Goal: Task Accomplishment & Management: Use online tool/utility

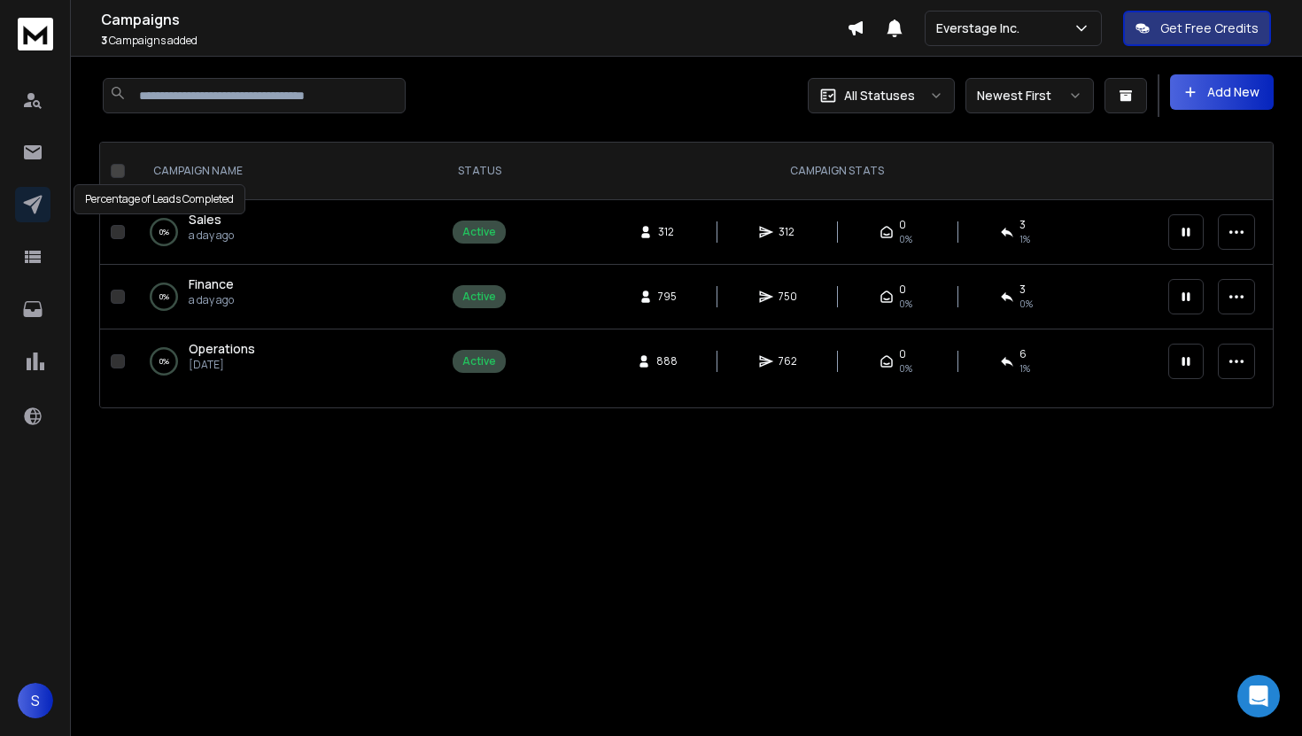
click at [167, 230] on p "0 %" at bounding box center [164, 232] width 10 height 18
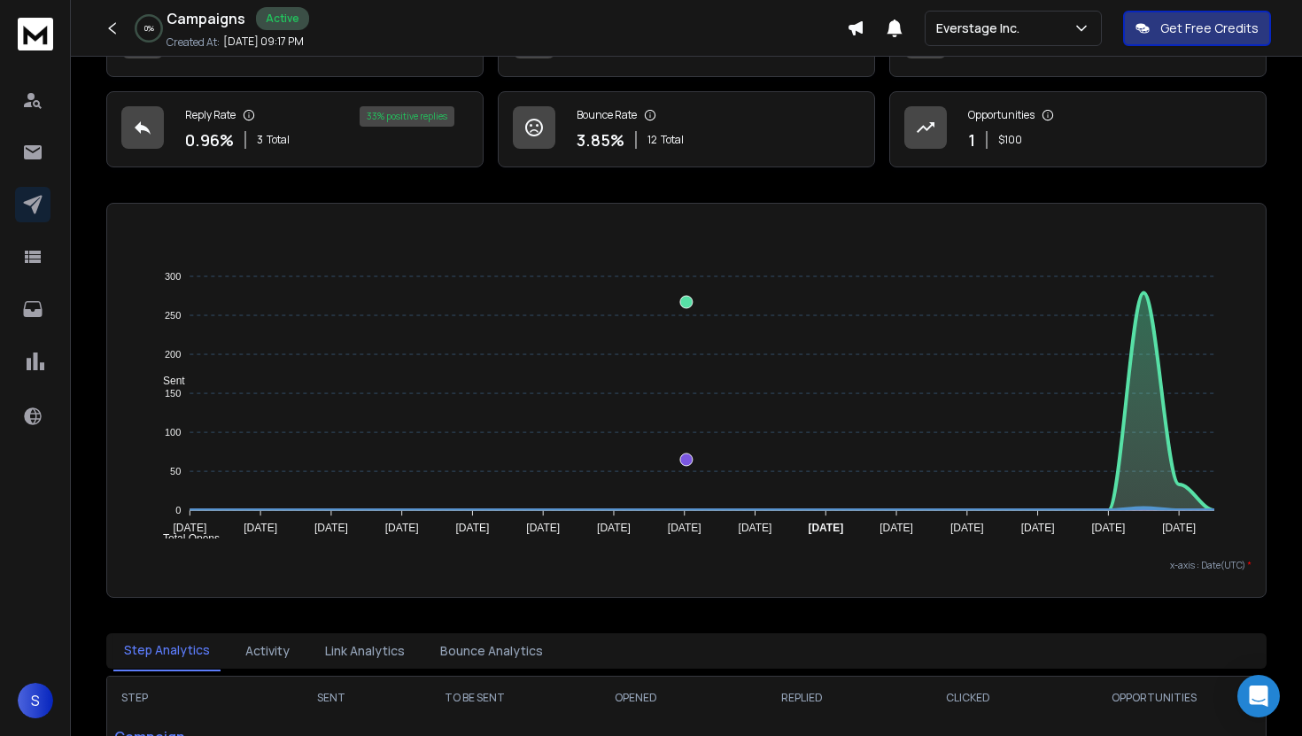
scroll to position [284, 0]
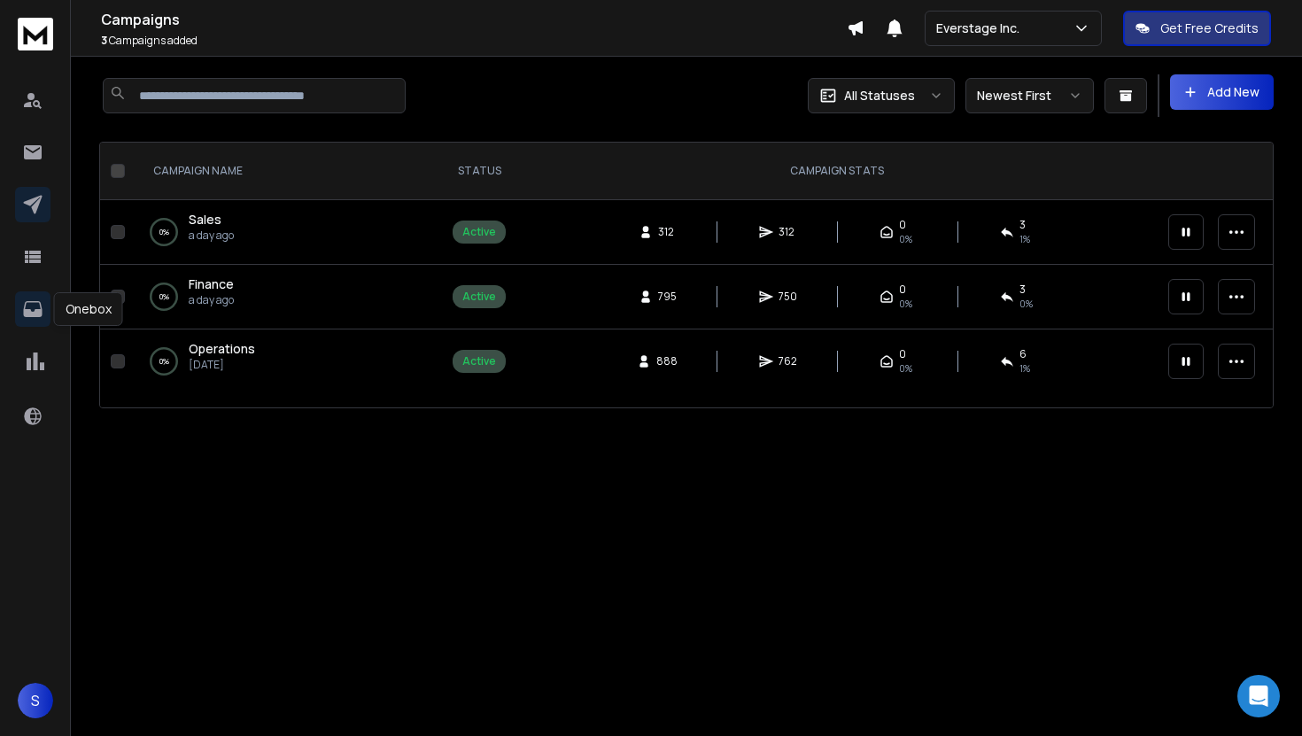
click at [35, 311] on icon at bounding box center [32, 309] width 19 height 16
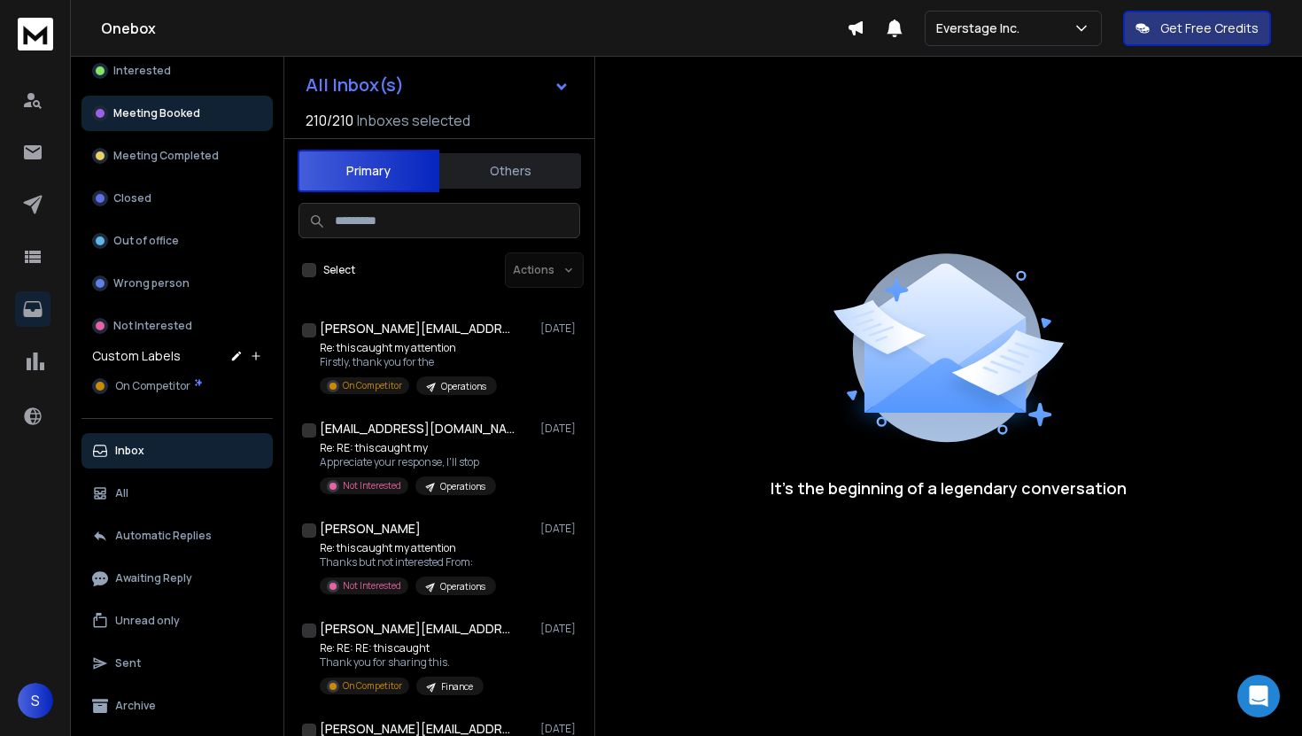
scroll to position [261, 0]
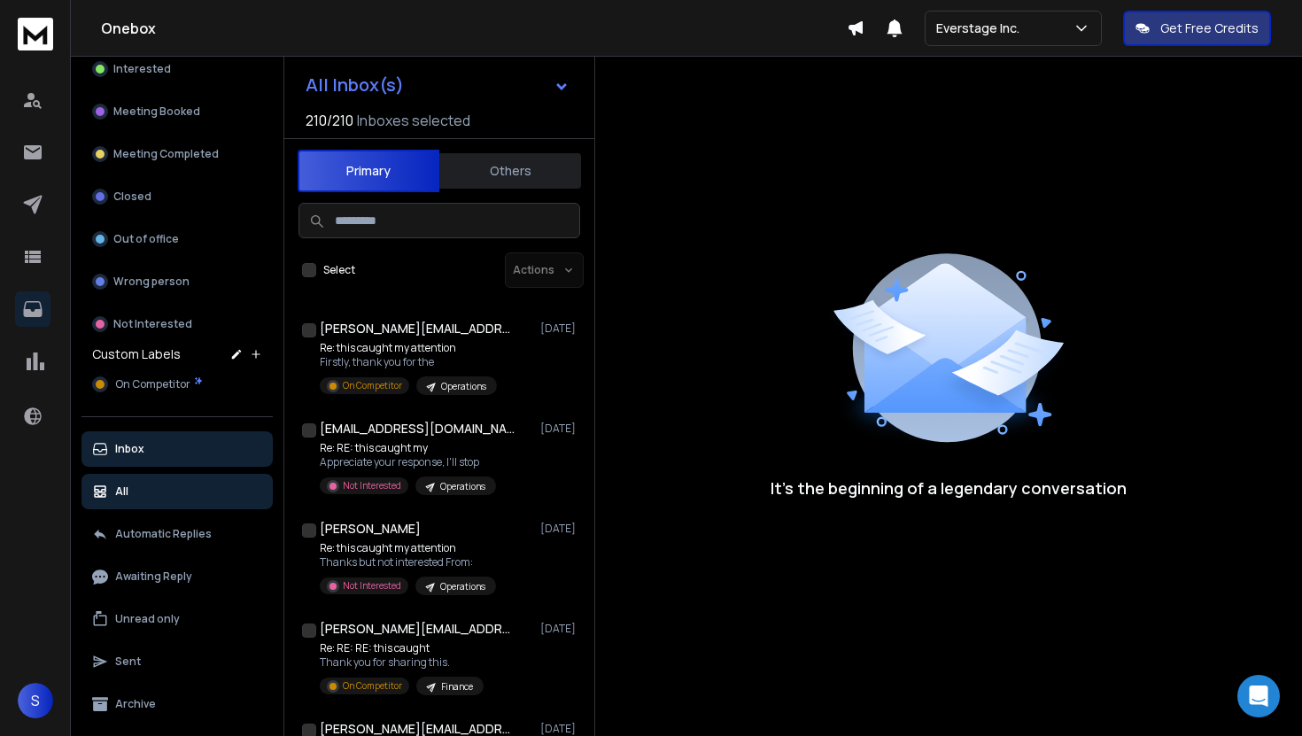
click at [132, 507] on button "All" at bounding box center [176, 491] width 191 height 35
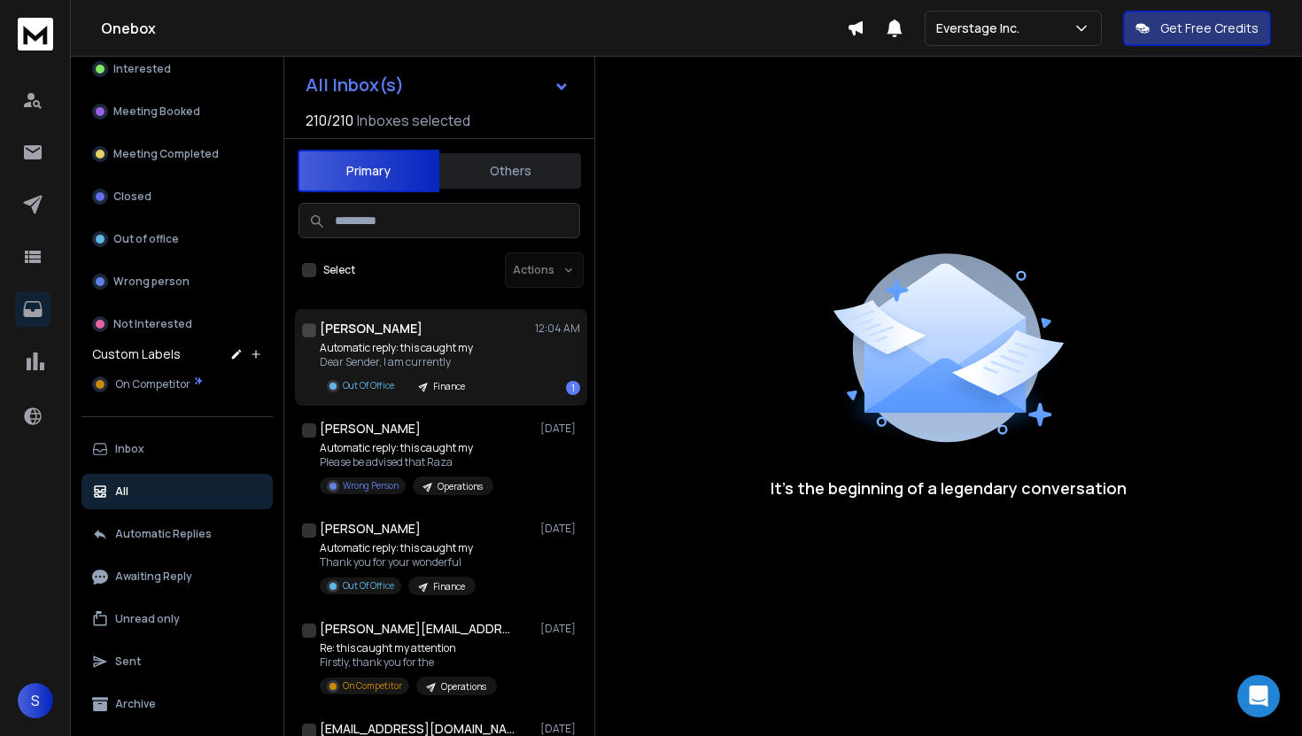
click at [493, 339] on div "[PERSON_NAME] 12:04 AM Automatic reply: this caught my Dear Sender, I am curren…" at bounding box center [450, 357] width 260 height 75
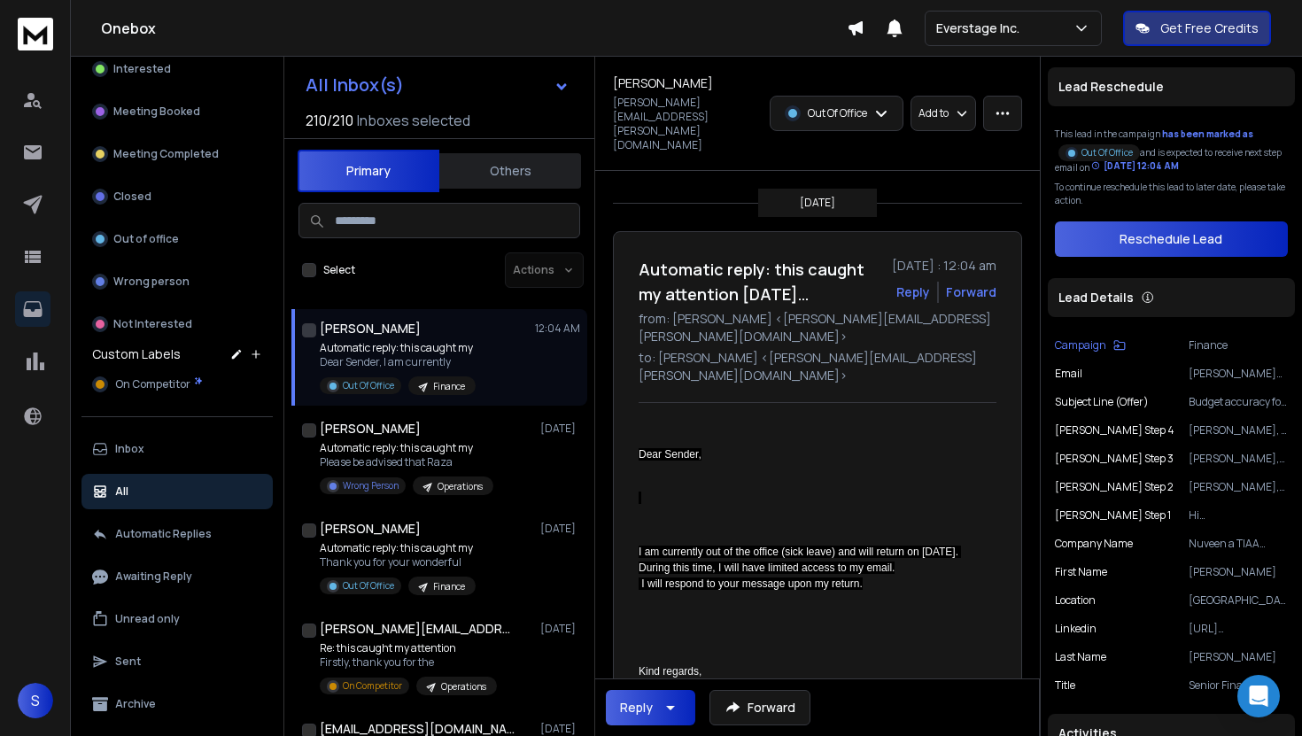
click at [1204, 244] on button "Reschedule Lead" at bounding box center [1171, 238] width 233 height 35
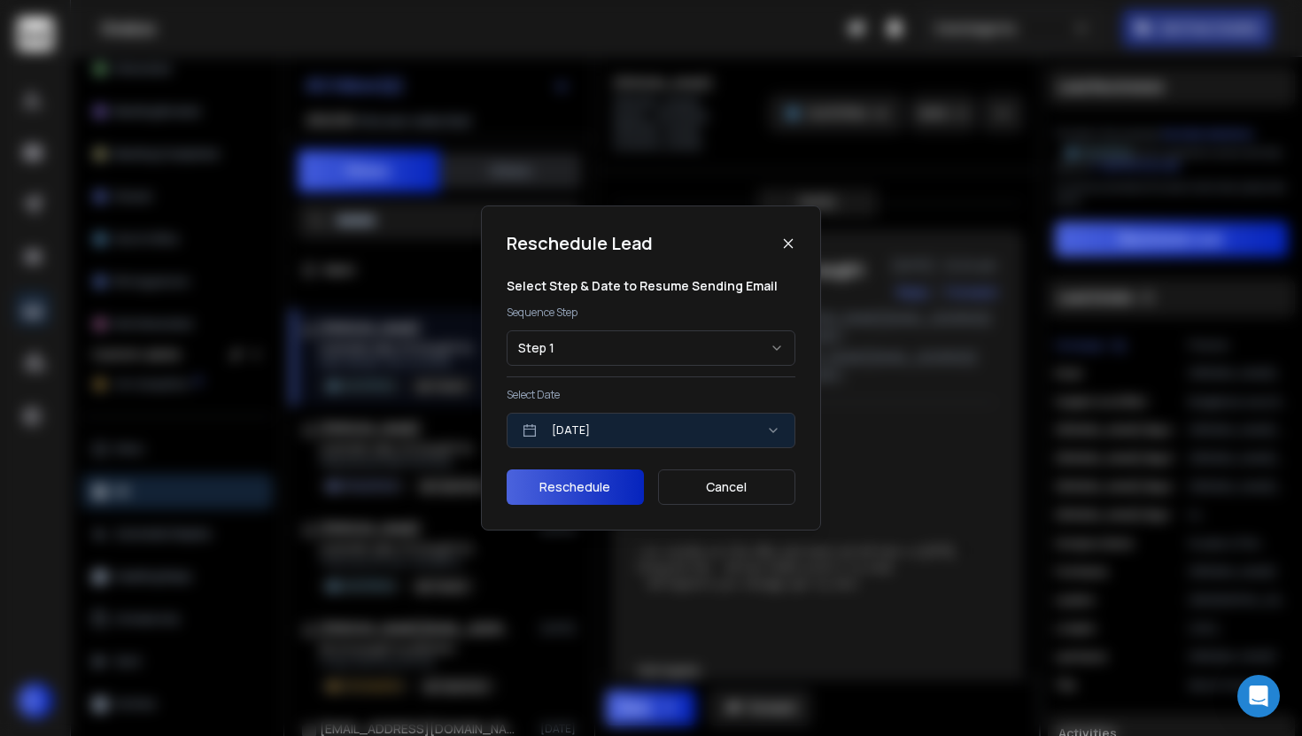
click at [590, 436] on p "[DATE]" at bounding box center [571, 430] width 38 height 14
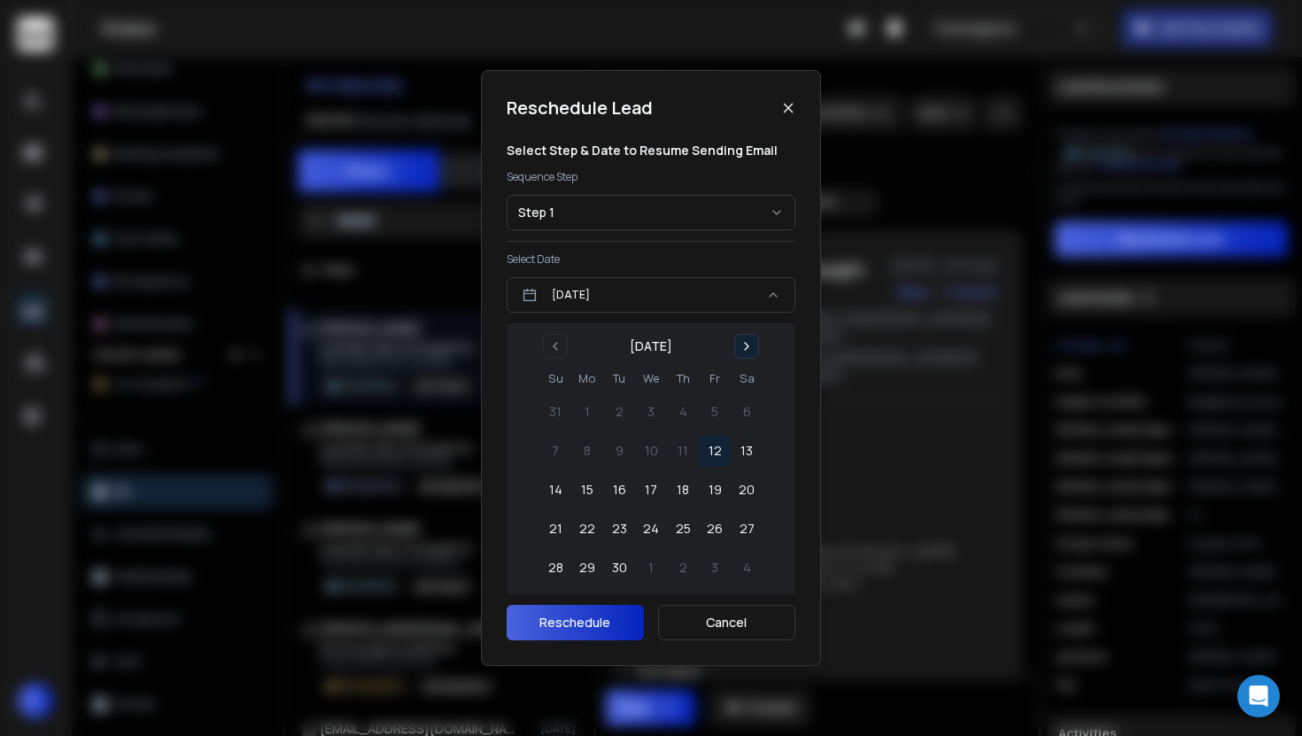
click at [748, 349] on icon "Go to next month" at bounding box center [747, 346] width 14 height 14
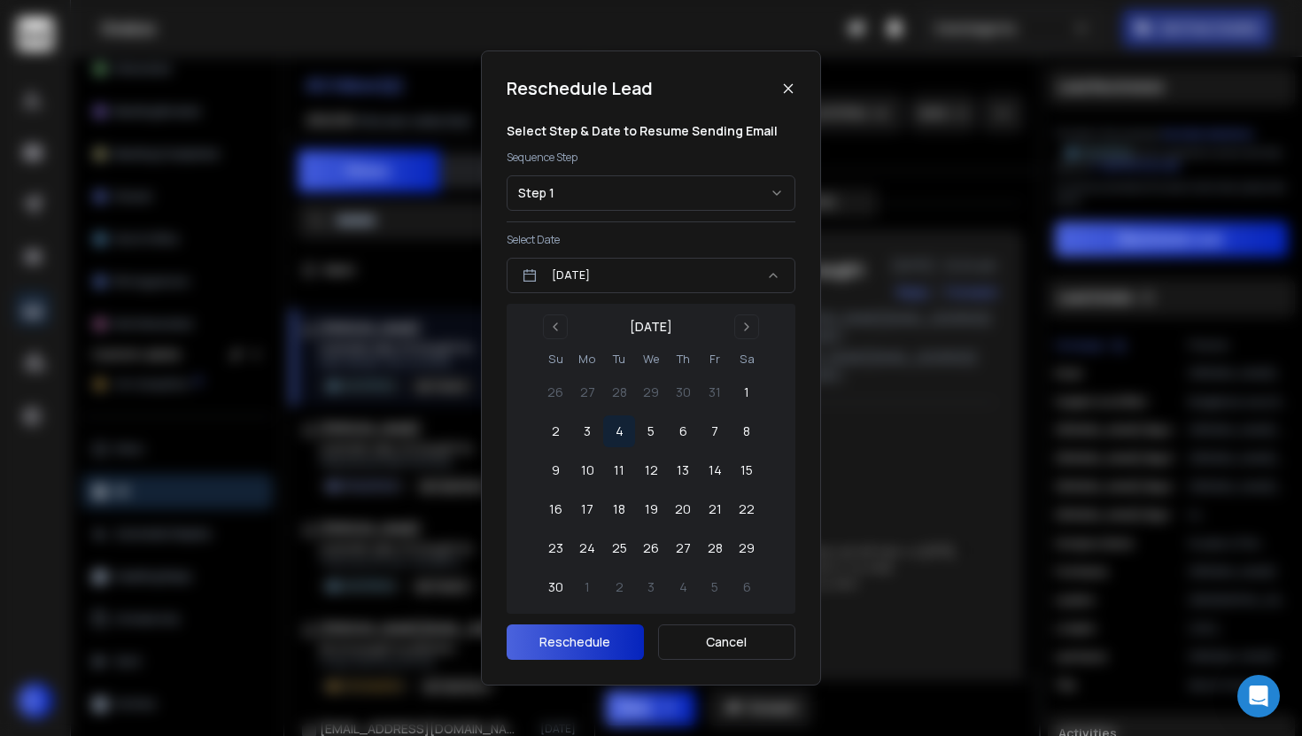
click at [618, 431] on button "4" at bounding box center [619, 431] width 32 height 32
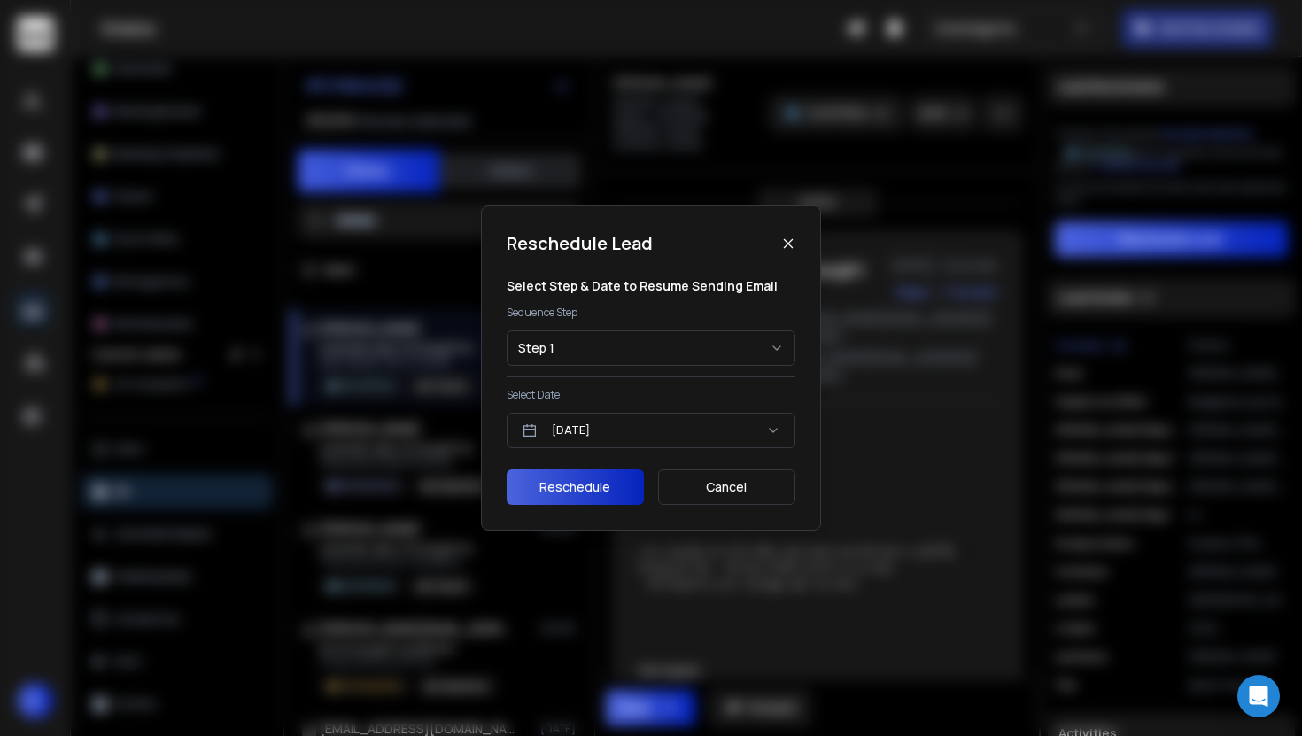
click at [580, 502] on button "Reschedule" at bounding box center [575, 486] width 137 height 35
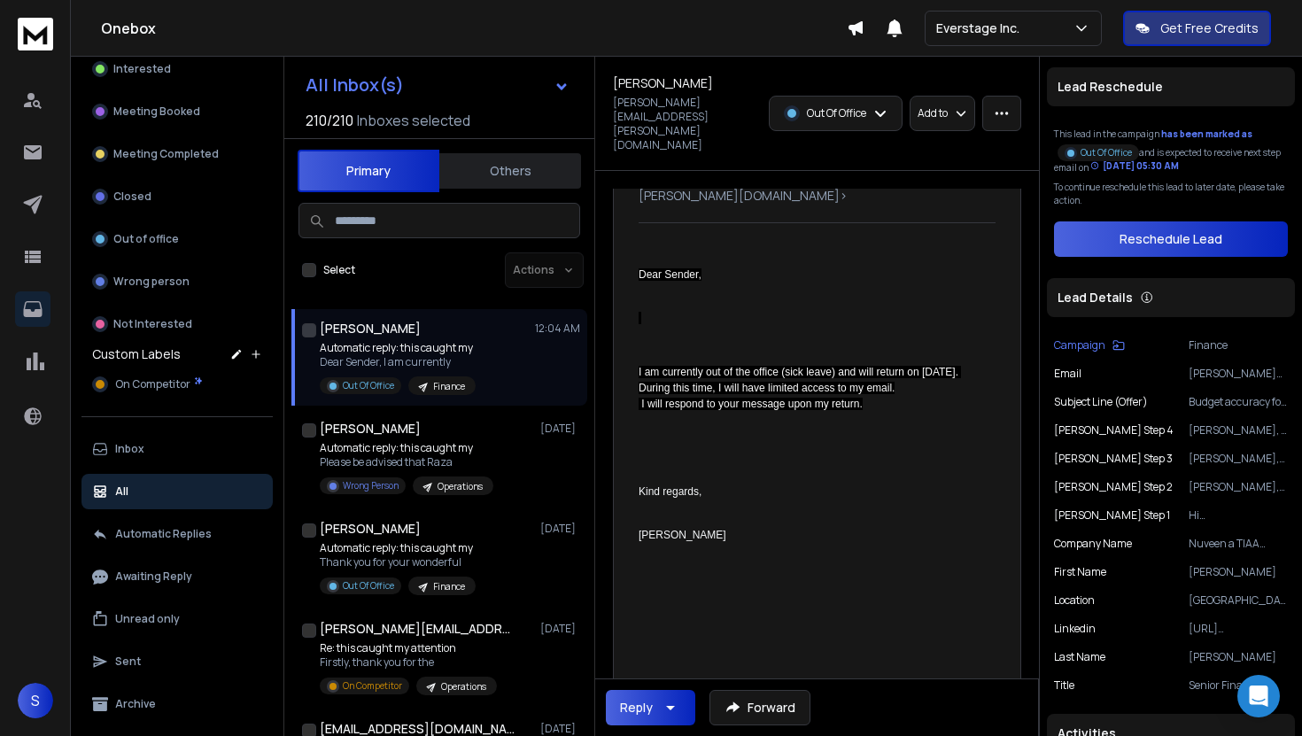
scroll to position [263, 0]
